Goal: Task Accomplishment & Management: Manage account settings

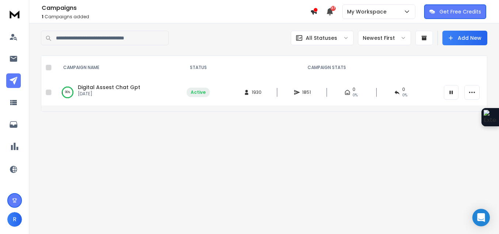
click at [222, 30] on div "Campaigns 1 Campaigns Added All Statuses Newest First Add New CAMPAIGN NAME STA…" at bounding box center [264, 71] width 470 height 96
click at [14, 58] on icon at bounding box center [13, 59] width 7 height 6
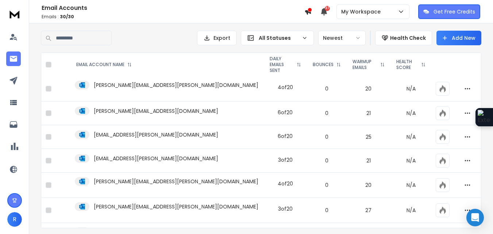
scroll to position [566, 0]
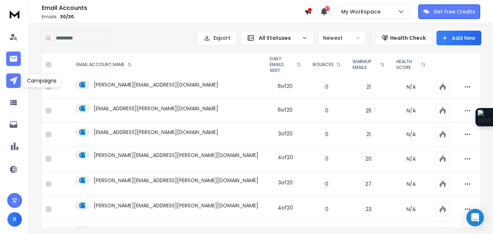
click at [14, 84] on icon at bounding box center [13, 81] width 8 height 8
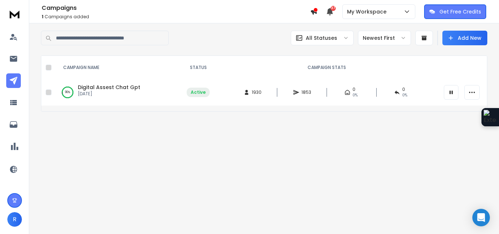
click at [198, 120] on div "Get only verified leads with our AI-powered Lead Finder, starting at $22/mo Try…" at bounding box center [249, 117] width 499 height 234
click at [15, 218] on span "R" at bounding box center [14, 219] width 15 height 15
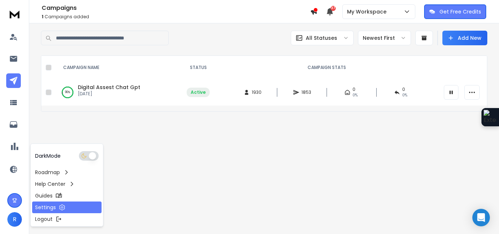
click at [48, 209] on p "Settings" at bounding box center [45, 207] width 21 height 7
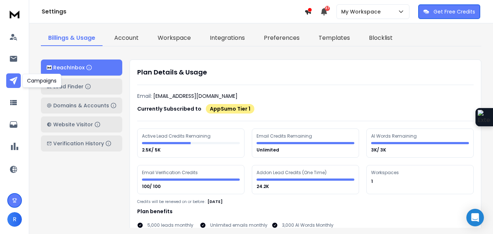
click at [13, 81] on icon at bounding box center [13, 80] width 9 height 9
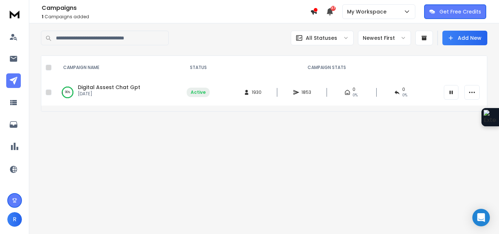
click at [237, 93] on div "1930 1853 0 0% 0 0 %" at bounding box center [327, 93] width 183 height 12
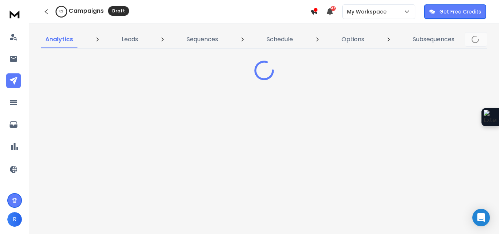
click at [221, 12] on div "0 % Campaigns Draft 37 My Workspace Get Free Credits" at bounding box center [249, 11] width 499 height 23
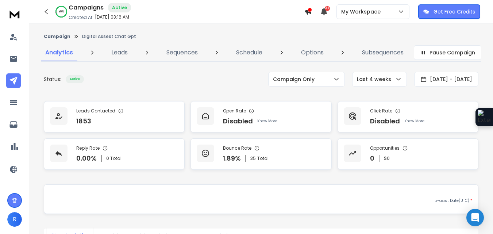
click at [221, 12] on div "96 % Campaigns Active Created At: Aug 12, 2025, 03:16 AM 37 My Workspace Get Fr…" at bounding box center [246, 11] width 493 height 23
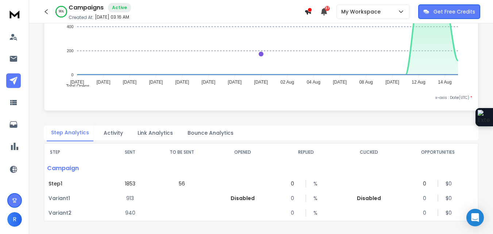
scroll to position [237, 0]
click at [114, 130] on button "Activity" at bounding box center [113, 133] width 28 height 16
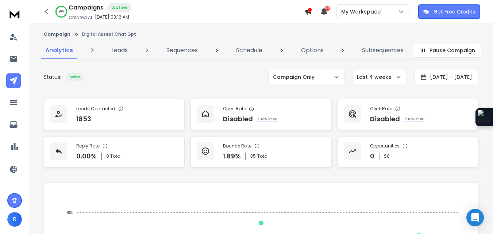
scroll to position [0, 0]
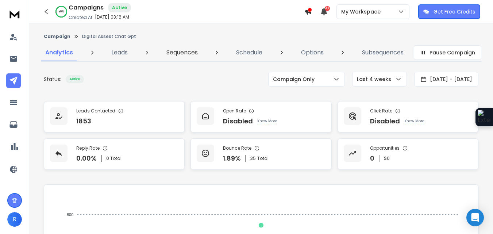
click at [189, 53] on p "Sequences" at bounding box center [182, 52] width 31 height 9
click at [225, 33] on div "Campaign Digital Assest Chat Gpt" at bounding box center [261, 37] width 441 height 12
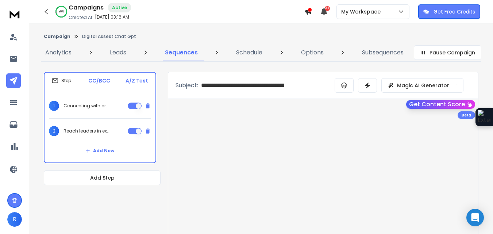
click at [225, 33] on div "Campaign Digital Assest Chat Gpt" at bounding box center [261, 37] width 441 height 12
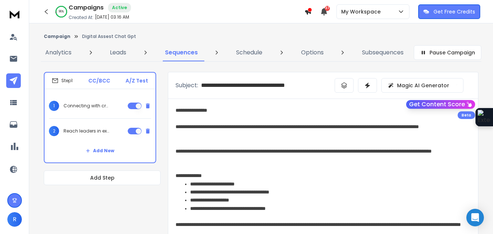
click at [225, 33] on div "Campaign Digital Assest Chat Gpt" at bounding box center [261, 37] width 441 height 12
click at [91, 131] on p "Reach leaders in exchanges, custodians & tokenization" at bounding box center [87, 131] width 47 height 6
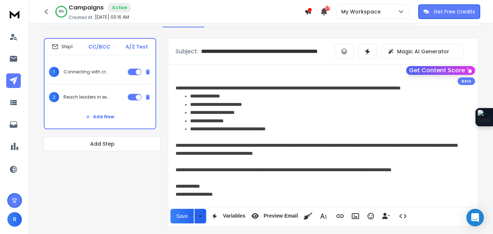
scroll to position [37, 0]
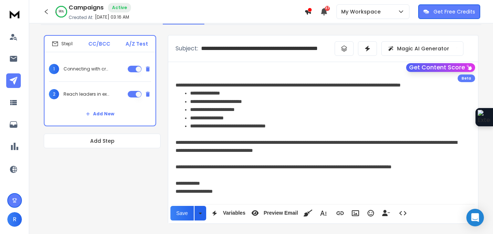
click at [83, 66] on p "Connecting with crypto decision-makers" at bounding box center [87, 69] width 47 height 6
type input "**********"
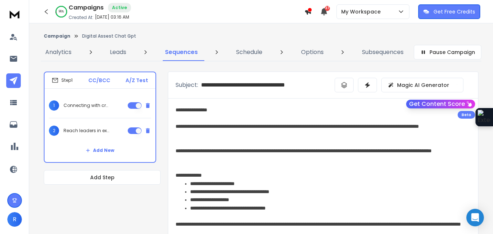
scroll to position [0, 0]
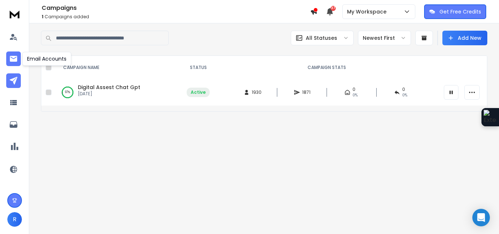
click at [17, 60] on icon at bounding box center [13, 58] width 9 height 9
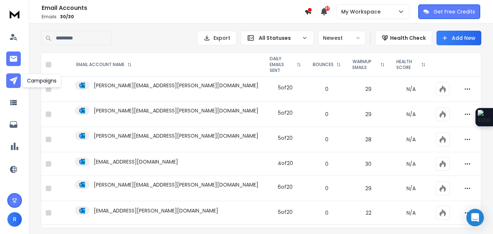
click at [14, 81] on icon at bounding box center [13, 81] width 8 height 8
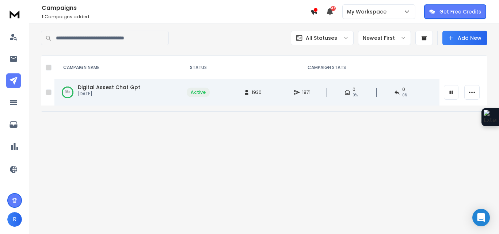
click at [236, 99] on td "1930 1871 0 0% 0 0 %" at bounding box center [326, 92] width 225 height 26
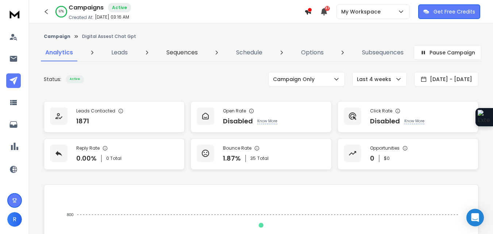
click at [181, 52] on p "Sequences" at bounding box center [182, 52] width 31 height 9
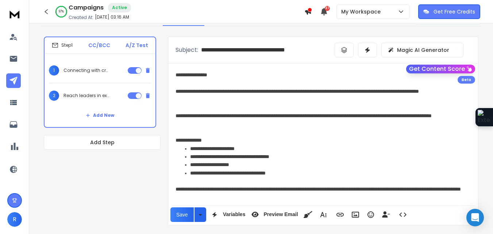
scroll to position [37, 0]
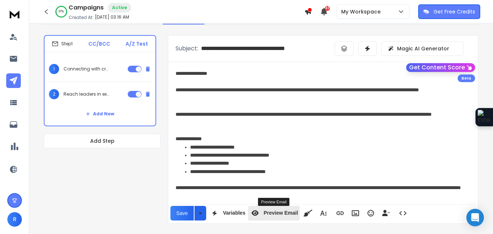
click at [283, 214] on span "Preview Email" at bounding box center [280, 213] width 37 height 6
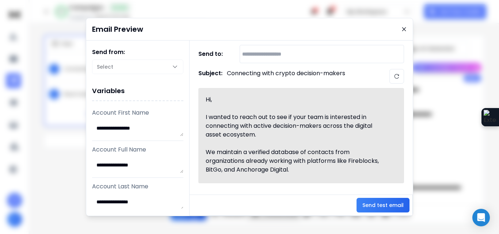
type textarea "**********"
type textarea "******"
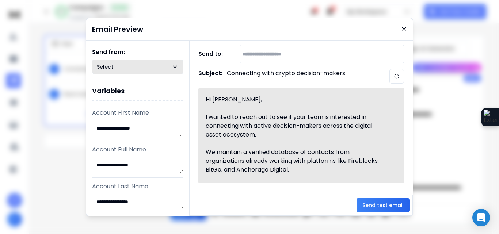
type textarea "********"
type textarea "**********"
type textarea "*******"
type textarea "********"
click at [146, 67] on p "[PERSON_NAME][EMAIL_ADDRESS][PERSON_NAME][DOMAIN_NAME]" at bounding box center [136, 66] width 79 height 7
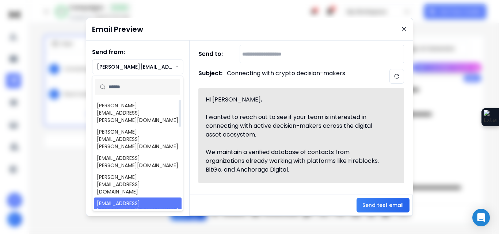
click at [154, 200] on div "[EMAIL_ADDRESS][PERSON_NAME][DOMAIN_NAME]" at bounding box center [138, 207] width 82 height 15
type textarea "***"
type textarea "**********"
type textarea "********"
type textarea "***"
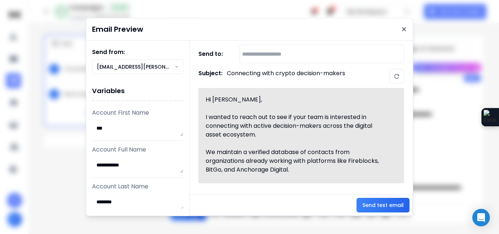
click at [281, 58] on input at bounding box center [321, 53] width 159 height 13
click at [381, 204] on button "Send test email" at bounding box center [382, 205] width 53 height 15
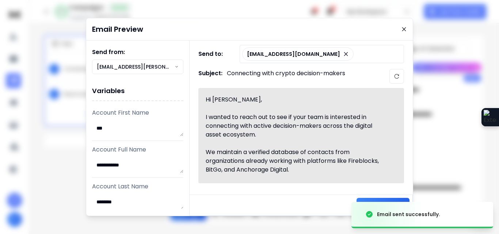
click at [403, 29] on icon at bounding box center [404, 29] width 6 height 6
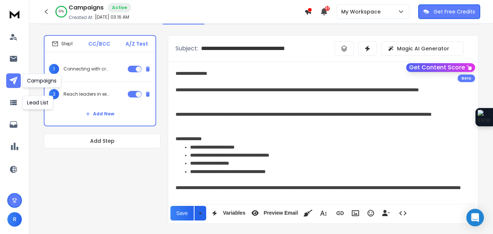
click at [17, 74] on link at bounding box center [13, 80] width 15 height 15
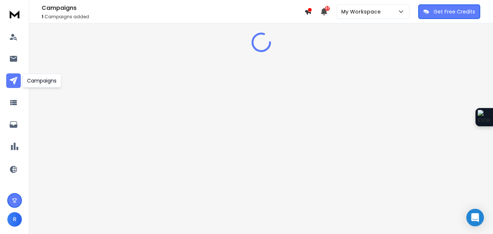
click at [16, 79] on icon at bounding box center [13, 81] width 8 height 8
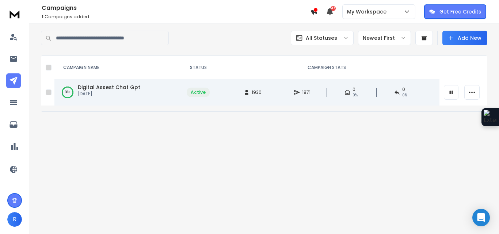
click at [475, 95] on icon "button" at bounding box center [471, 92] width 7 height 7
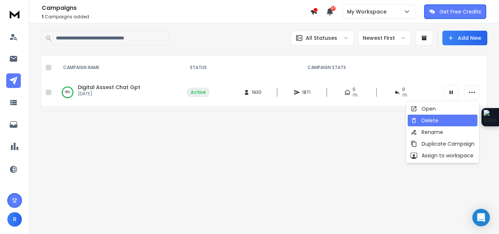
click at [436, 123] on div "Delete" at bounding box center [424, 120] width 28 height 7
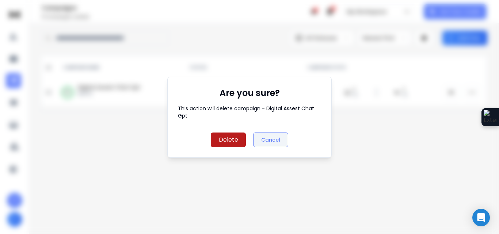
click at [235, 142] on button "Delete" at bounding box center [228, 140] width 35 height 15
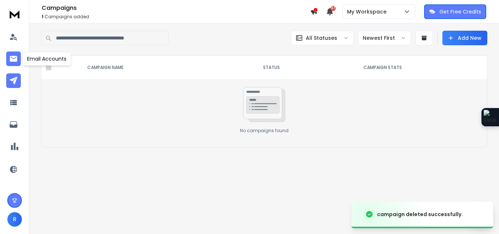
click at [13, 61] on icon at bounding box center [13, 59] width 7 height 6
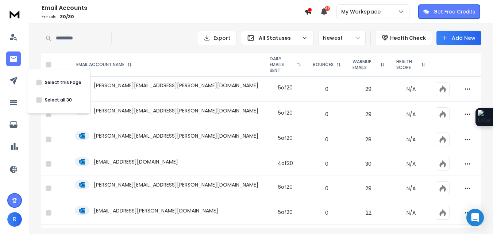
click at [47, 64] on button "Select this Page" at bounding box center [49, 65] width 6 height 6
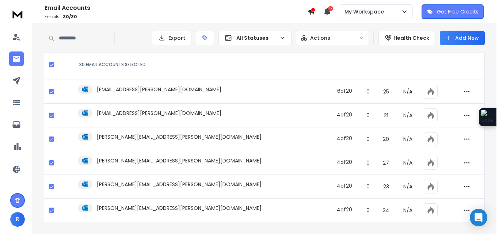
scroll to position [384, 0]
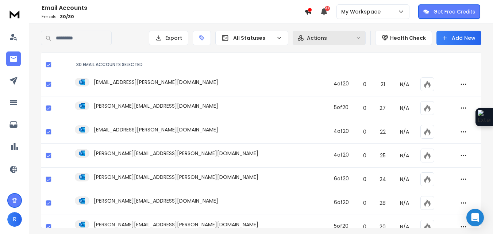
click at [325, 36] on p "Actions" at bounding box center [317, 37] width 20 height 7
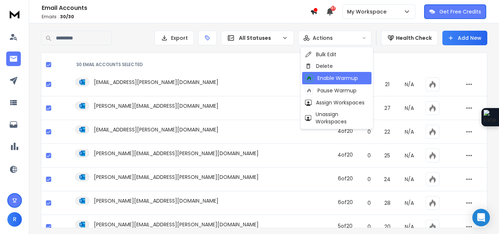
click at [330, 77] on div "Enable Warmup" at bounding box center [331, 78] width 53 height 8
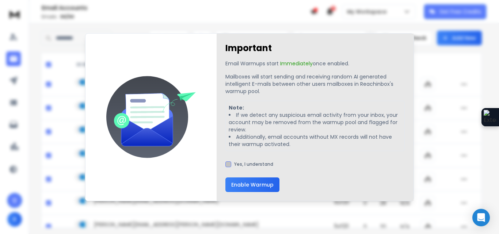
click at [229, 165] on button "Yes, I understand" at bounding box center [228, 164] width 6 height 6
click at [259, 188] on button "Enable Warmup" at bounding box center [252, 184] width 54 height 15
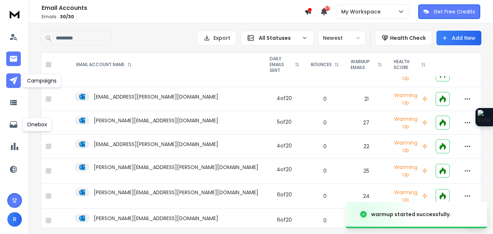
click at [12, 85] on icon at bounding box center [13, 80] width 9 height 9
